Goal: Task Accomplishment & Management: Use online tool/utility

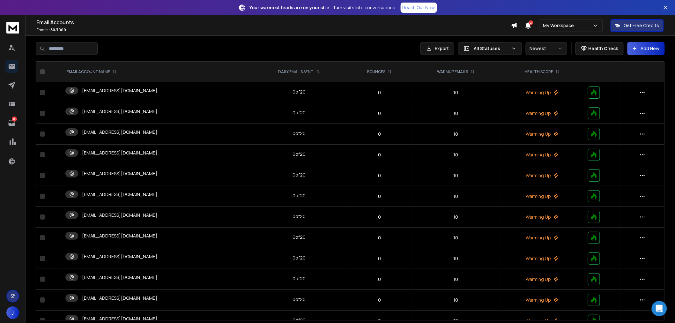
click at [71, 49] on input at bounding box center [67, 48] width 62 height 13
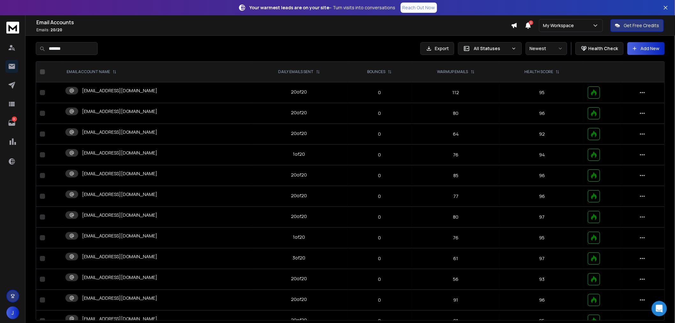
type input "*******"
click at [14, 141] on icon at bounding box center [13, 142] width 10 height 10
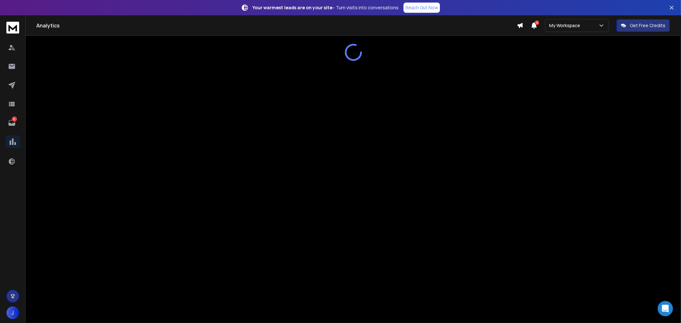
click at [672, 9] on icon at bounding box center [672, 8] width 6 height 6
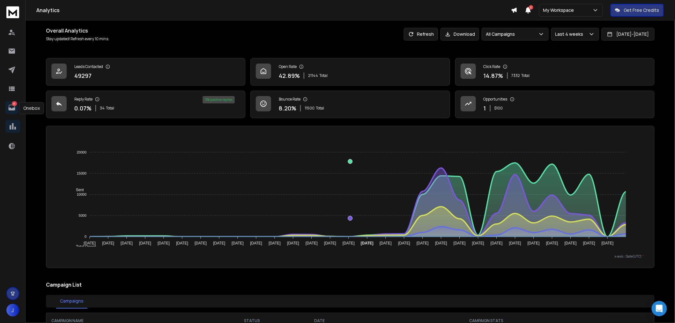
click at [11, 101] on div "8" at bounding box center [12, 90] width 15 height 129
click at [13, 104] on p "8" at bounding box center [14, 103] width 5 height 5
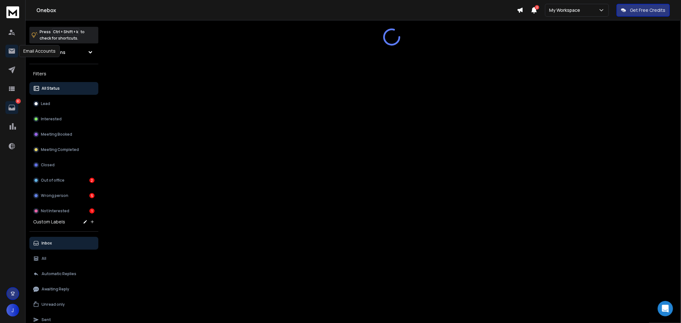
click at [11, 50] on icon at bounding box center [12, 51] width 8 height 8
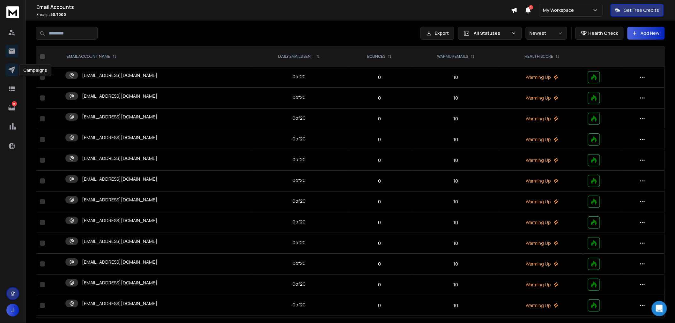
click at [14, 65] on link at bounding box center [11, 70] width 13 height 13
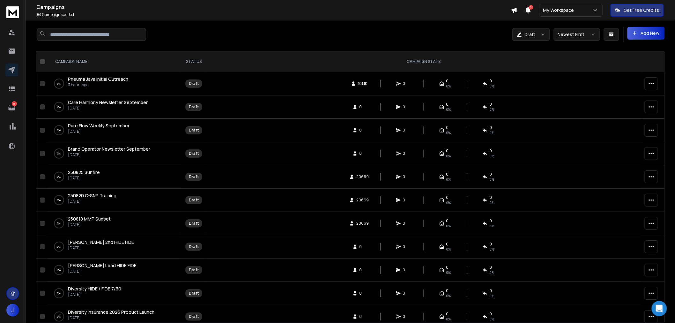
click at [130, 82] on div "0 % Pneuma Java Initial Outreach 3 hours ago" at bounding box center [114, 83] width 121 height 15
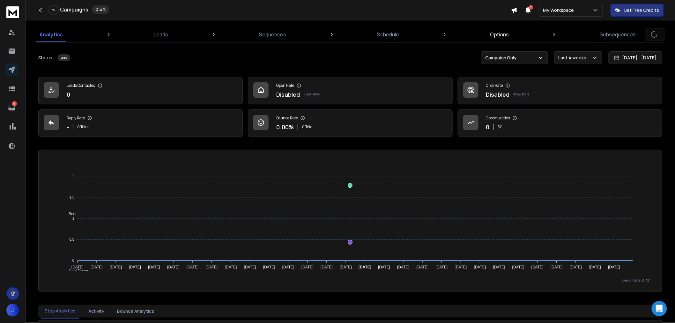
click at [498, 32] on p "Options" at bounding box center [500, 35] width 19 height 8
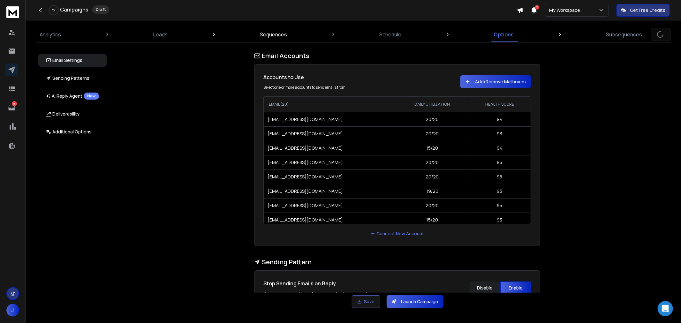
click at [285, 31] on p "Sequences" at bounding box center [273, 35] width 27 height 8
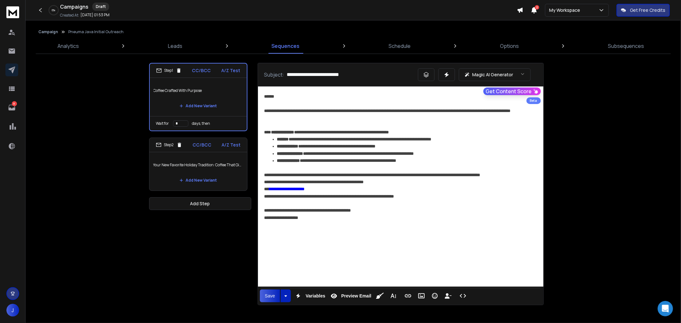
click at [193, 168] on p "Your New Favorite Holiday Tradition: Coffee That Gives Back" at bounding box center [198, 165] width 90 height 18
type input "**********"
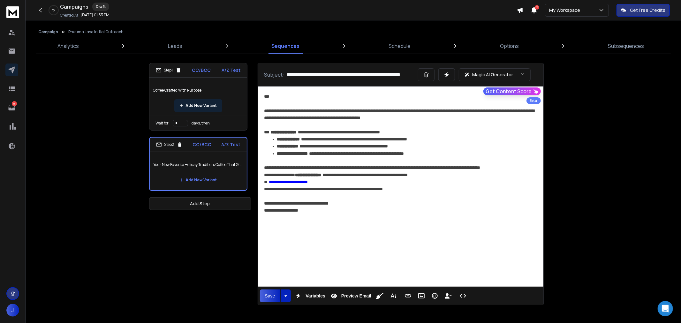
click at [208, 109] on button "Add New Variant" at bounding box center [198, 105] width 48 height 13
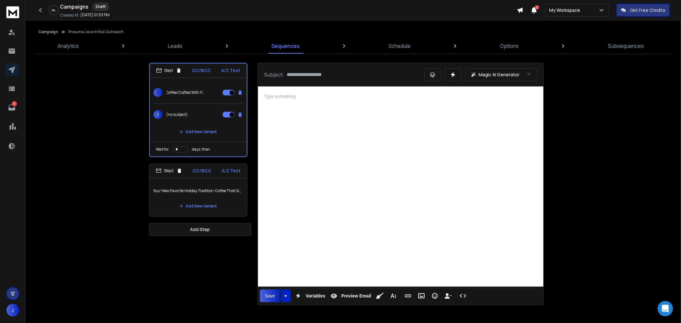
click at [240, 112] on icon at bounding box center [240, 115] width 6 height 6
type input "**********"
